Goal: Task Accomplishment & Management: Manage account settings

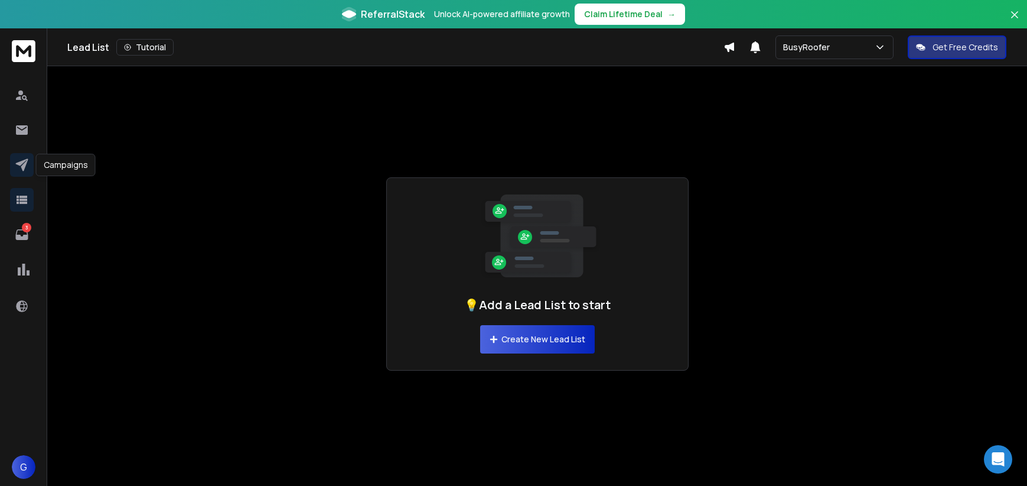
click at [24, 163] on icon at bounding box center [21, 165] width 12 height 12
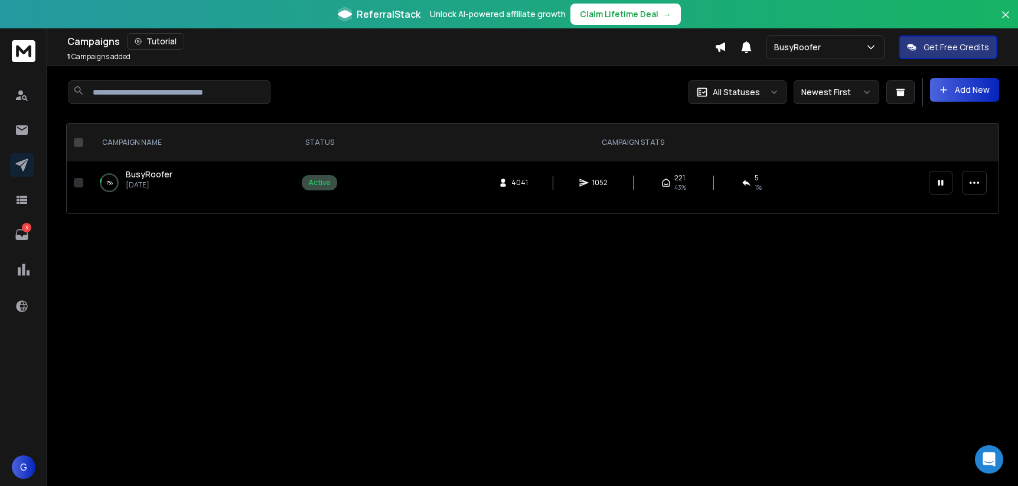
click at [148, 170] on span "BusyRoofer" at bounding box center [149, 173] width 47 height 11
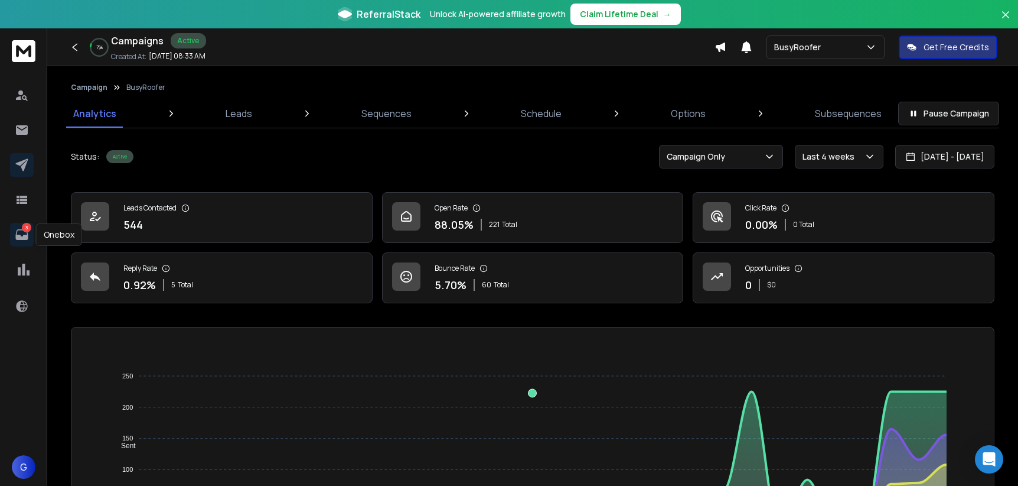
click at [26, 232] on p "3" at bounding box center [26, 227] width 9 height 9
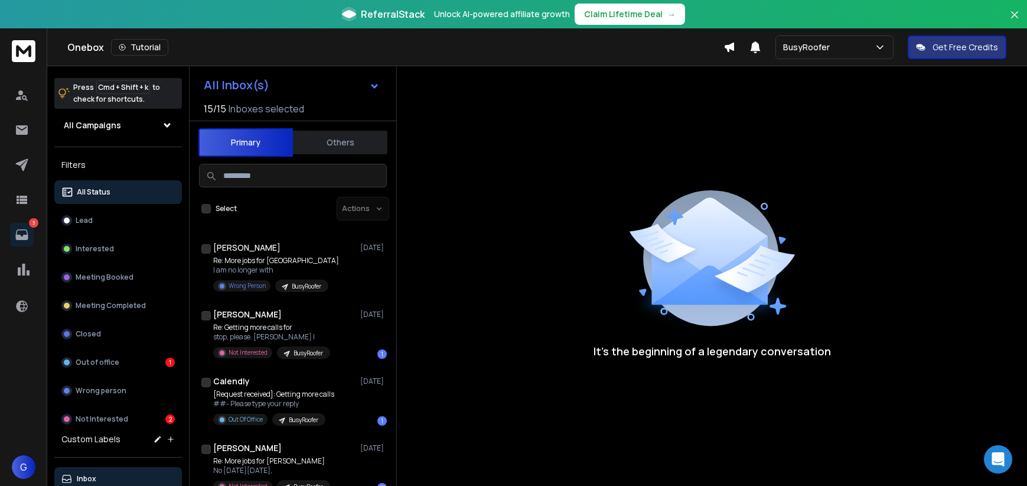
click at [350, 138] on button "Others" at bounding box center [340, 142] width 95 height 26
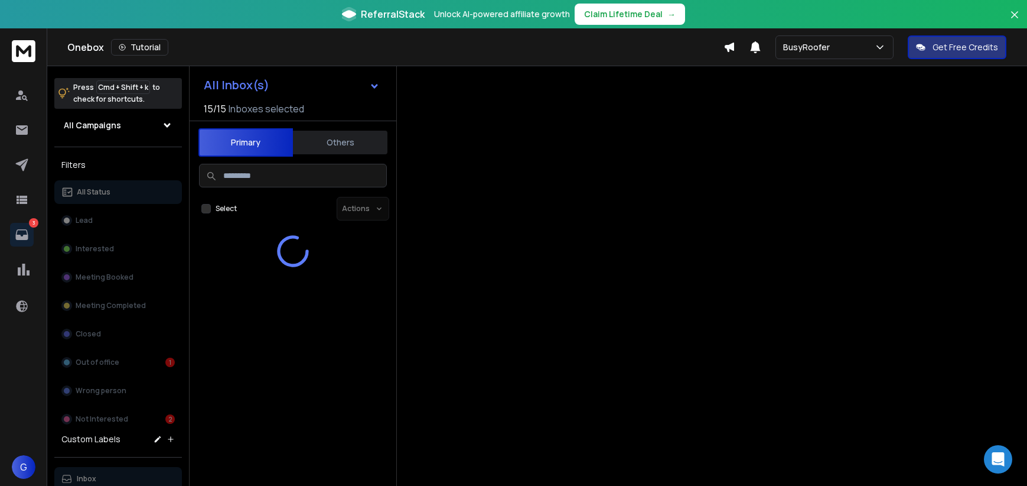
click at [247, 144] on button "Primary" at bounding box center [245, 142] width 95 height 28
